Goal: Task Accomplishment & Management: Complete application form

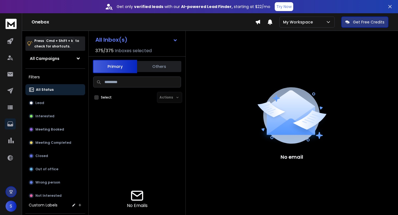
click at [151, 68] on button "Others" at bounding box center [159, 67] width 44 height 12
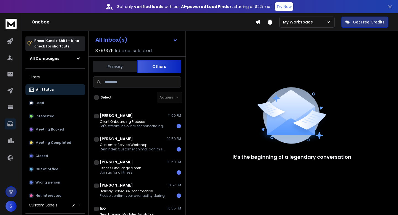
click at [147, 82] on input at bounding box center [137, 82] width 88 height 11
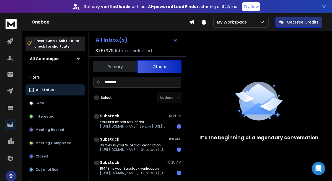
type input "********"
click at [115, 67] on button "Primary" at bounding box center [115, 67] width 44 height 12
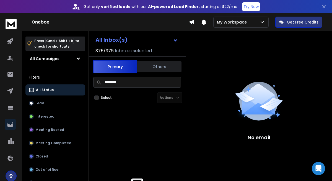
click at [165, 67] on button "Others" at bounding box center [159, 67] width 44 height 12
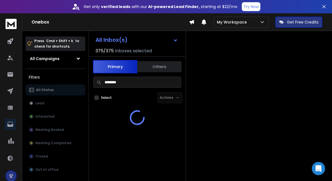
click at [121, 67] on button "Primary" at bounding box center [115, 66] width 44 height 13
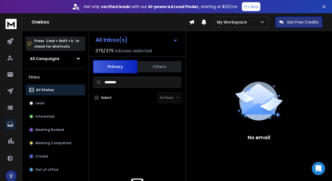
click at [157, 67] on button "Others" at bounding box center [159, 67] width 44 height 12
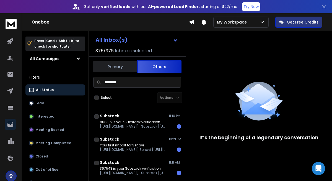
click at [110, 70] on button "Primary" at bounding box center [115, 67] width 44 height 12
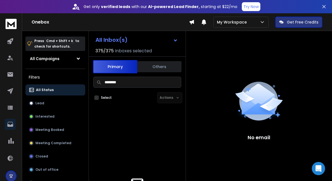
click at [150, 67] on button "Others" at bounding box center [159, 67] width 44 height 12
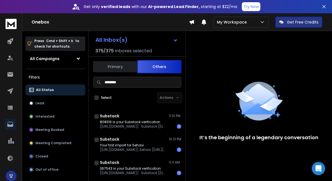
click at [118, 67] on button "Primary" at bounding box center [115, 67] width 44 height 12
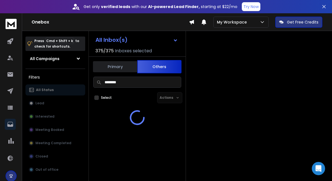
click at [161, 67] on button "Others" at bounding box center [159, 66] width 44 height 13
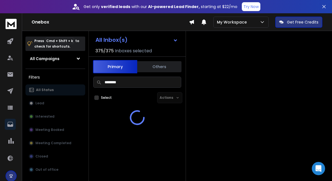
click at [109, 67] on button "Primary" at bounding box center [115, 66] width 44 height 13
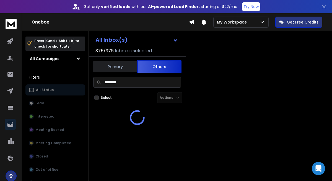
click at [165, 67] on button "Others" at bounding box center [159, 66] width 44 height 13
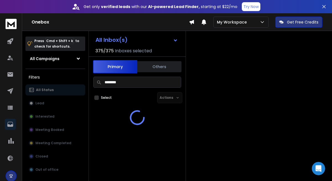
click at [115, 68] on button "Primary" at bounding box center [115, 66] width 44 height 13
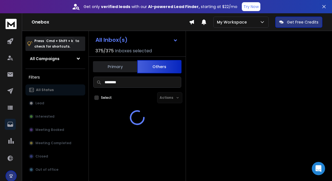
click at [150, 65] on button "Others" at bounding box center [159, 66] width 44 height 13
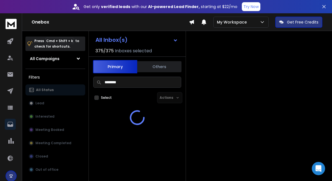
click at [100, 66] on button "Primary" at bounding box center [115, 66] width 44 height 13
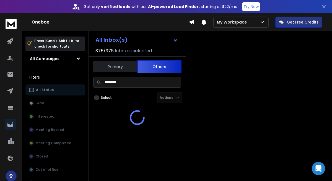
click at [150, 66] on button "Others" at bounding box center [159, 66] width 44 height 13
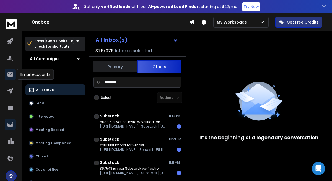
click at [8, 74] on icon at bounding box center [10, 74] width 6 height 4
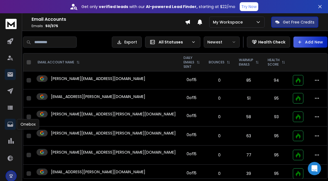
click at [10, 123] on icon at bounding box center [10, 124] width 7 height 7
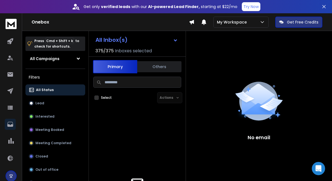
click at [149, 67] on button "Others" at bounding box center [159, 67] width 44 height 12
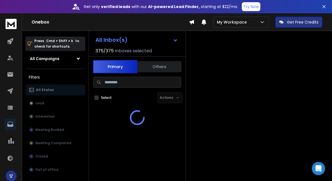
click at [120, 67] on button "Primary" at bounding box center [115, 66] width 44 height 13
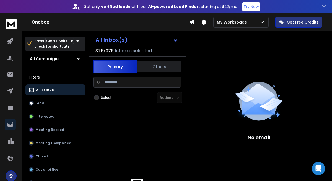
click at [162, 67] on button "Others" at bounding box center [159, 67] width 44 height 12
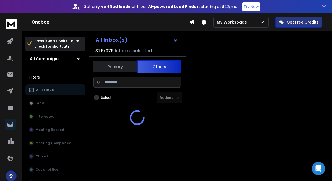
click at [155, 81] on input at bounding box center [137, 82] width 88 height 11
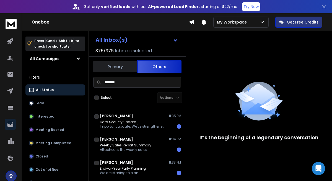
type input "********"
